Goal: Task Accomplishment & Management: Manage account settings

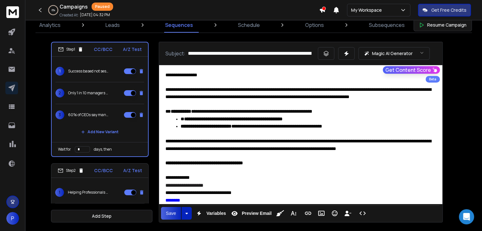
scroll to position [6, 0]
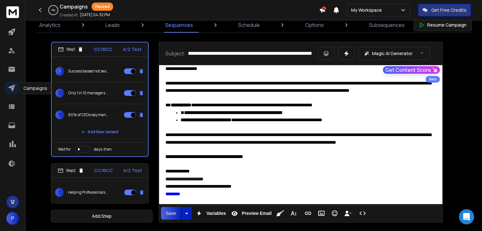
click at [9, 87] on icon at bounding box center [12, 88] width 8 height 8
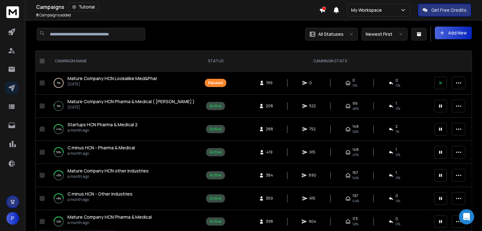
click at [10, 181] on div "P" at bounding box center [12, 115] width 25 height 231
click at [145, 166] on td "43 % Mature Company HCN other industries a month ago" at bounding box center [124, 175] width 154 height 23
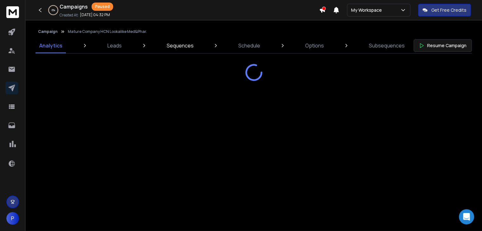
click at [172, 43] on p "Sequences" at bounding box center [180, 46] width 27 height 8
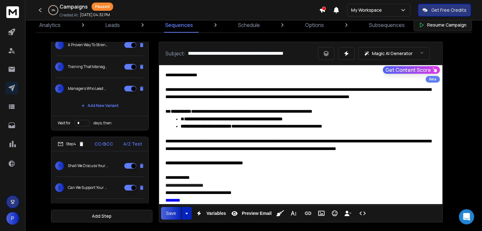
scroll to position [301, 0]
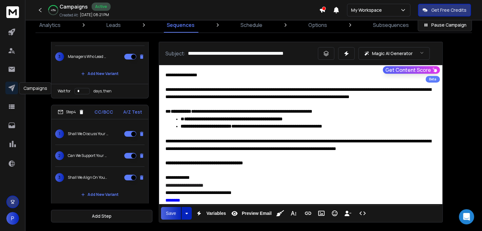
click at [12, 88] on icon at bounding box center [11, 88] width 7 height 7
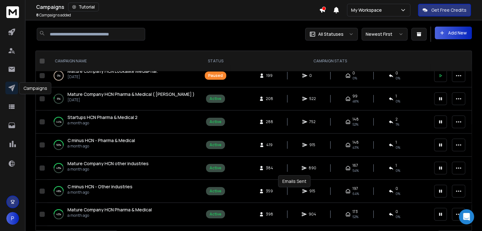
scroll to position [6, 0]
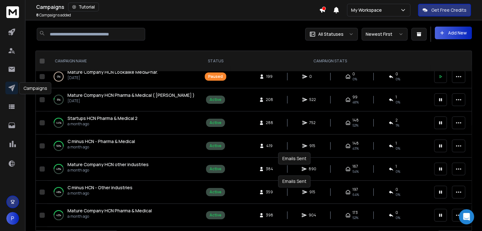
click at [309, 169] on span "890" at bounding box center [313, 169] width 8 height 5
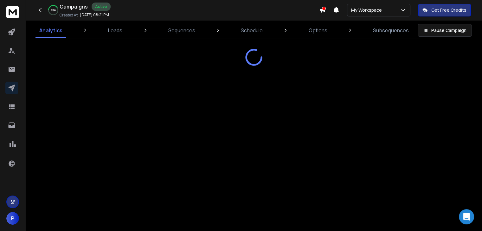
scroll to position [15, 0]
click at [41, 14] on button at bounding box center [40, 10] width 8 height 13
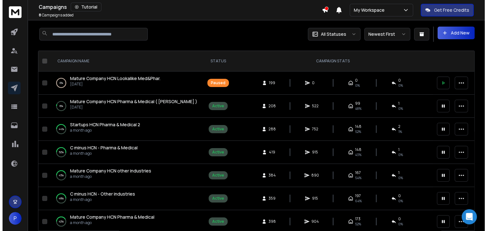
scroll to position [30, 0]
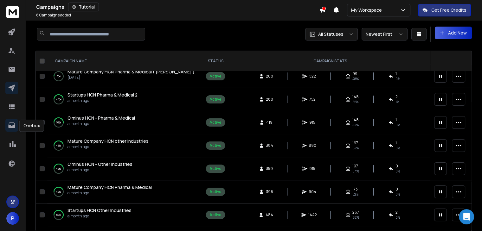
click at [11, 126] on icon at bounding box center [12, 126] width 8 height 8
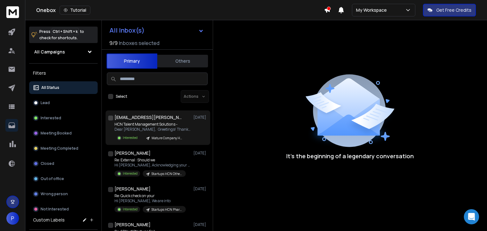
click at [145, 120] on h1 "[EMAIL_ADDRESS][PERSON_NAME][DOMAIN_NAME]" at bounding box center [149, 117] width 70 height 6
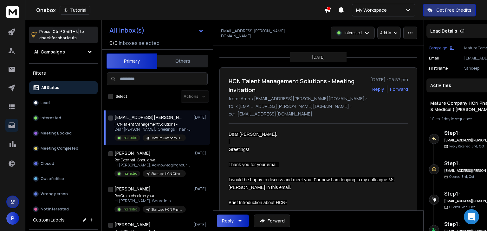
click at [264, 188] on span "I would be happy to discuss and meet you. For now I am looping in my colleague …" at bounding box center [311, 183] width 166 height 13
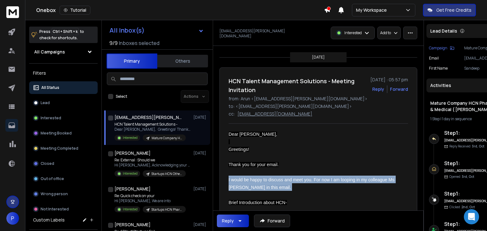
click at [264, 188] on span "I would be happy to discuss and meet you. For now I am looping in my colleague …" at bounding box center [311, 183] width 166 height 13
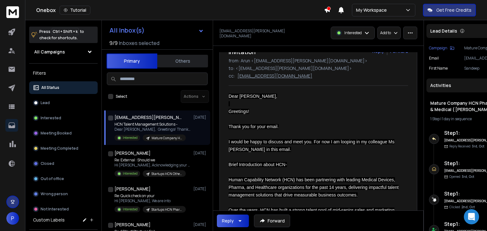
scroll to position [38, 0]
